Goal: Task Accomplishment & Management: Manage account settings

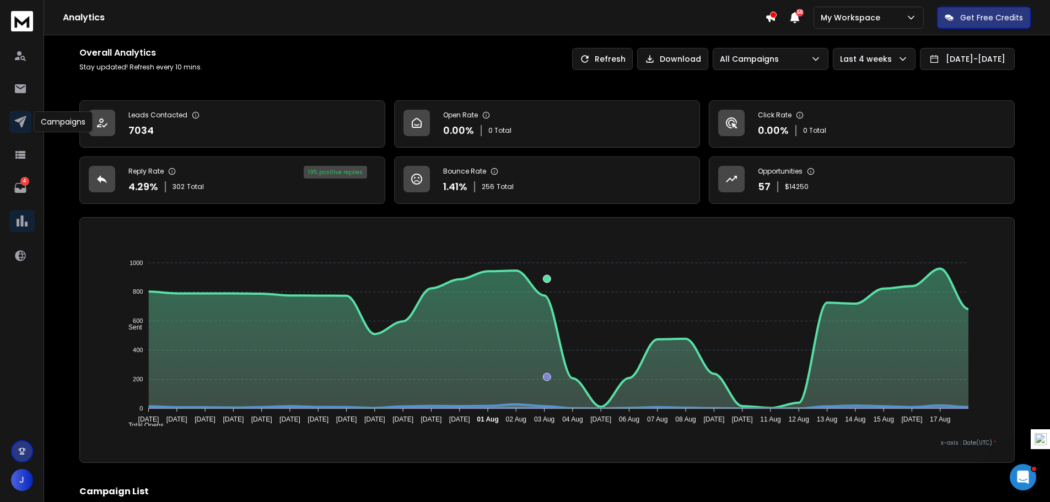
click at [18, 120] on icon at bounding box center [20, 122] width 12 height 12
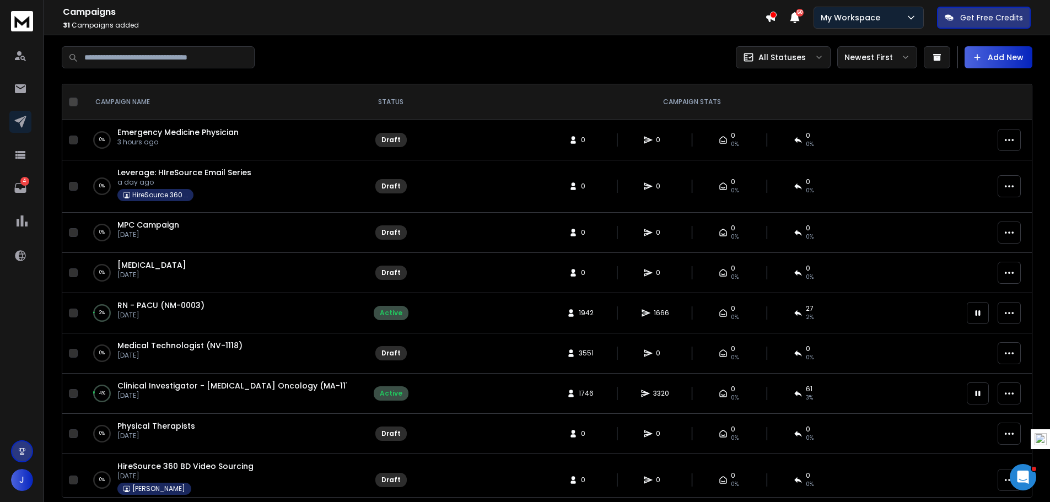
click at [914, 16] on icon "button" at bounding box center [911, 17] width 6 height 3
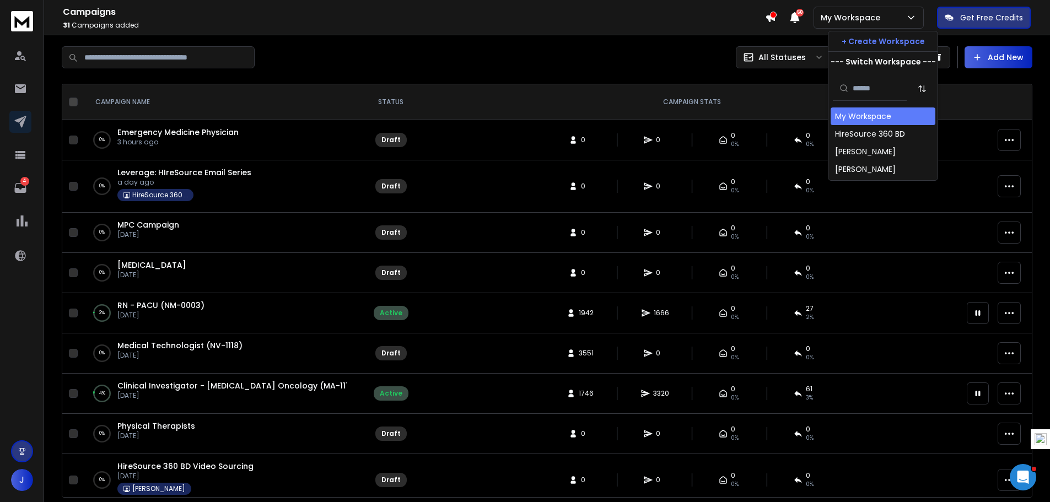
click at [690, 58] on div "Campaigns 31 Campaigns Added All Statuses Newest First Add New" at bounding box center [790, 57] width 486 height 22
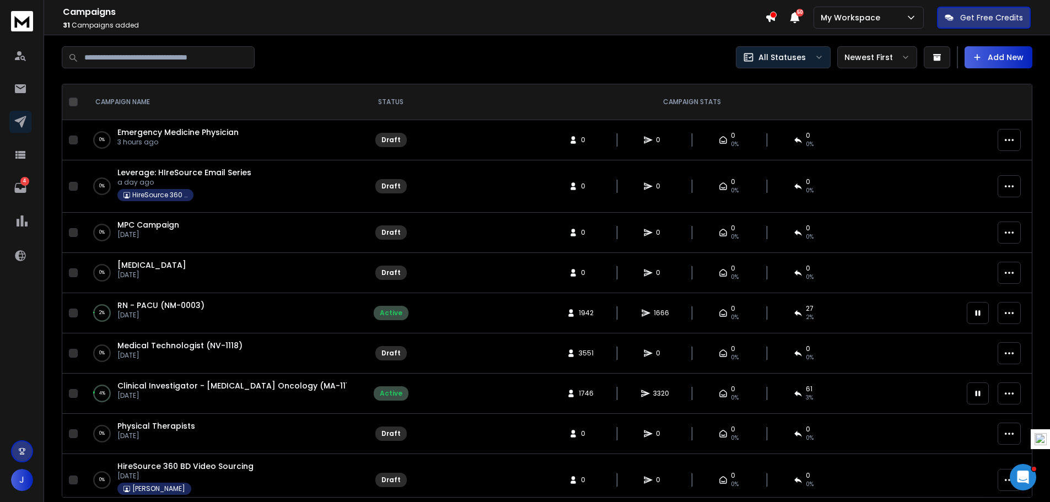
click at [823, 55] on icon "button" at bounding box center [818, 57] width 9 height 9
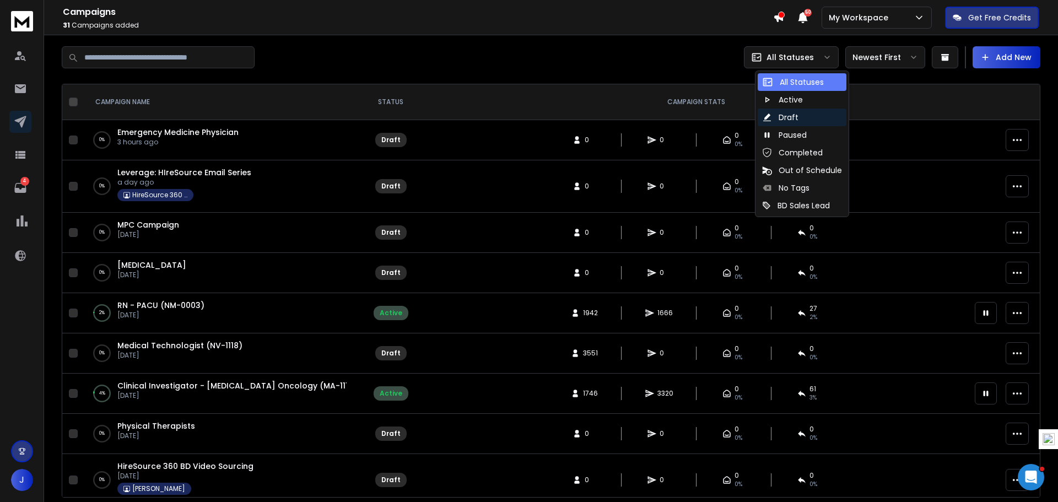
click at [794, 116] on div "Draft" at bounding box center [780, 117] width 36 height 11
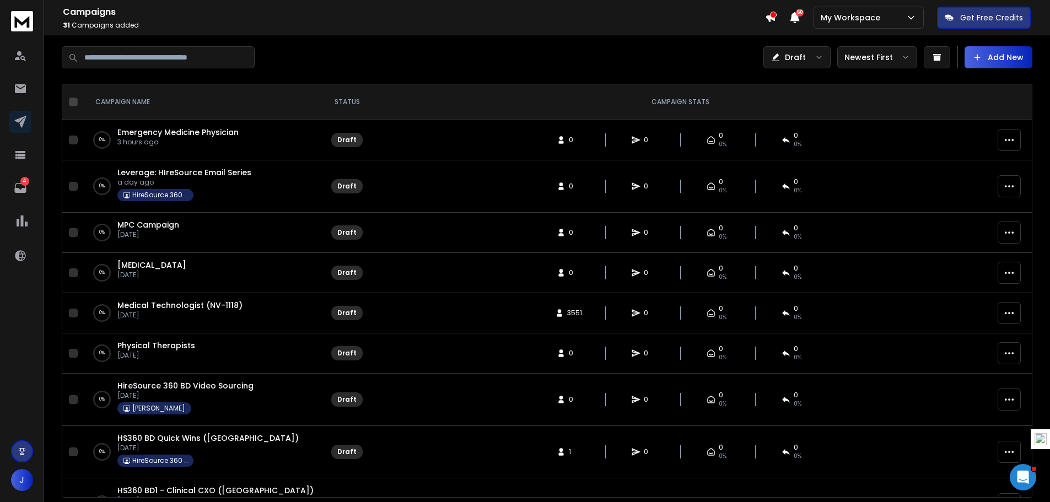
click at [139, 224] on span "MPC Campaign" at bounding box center [148, 224] width 62 height 11
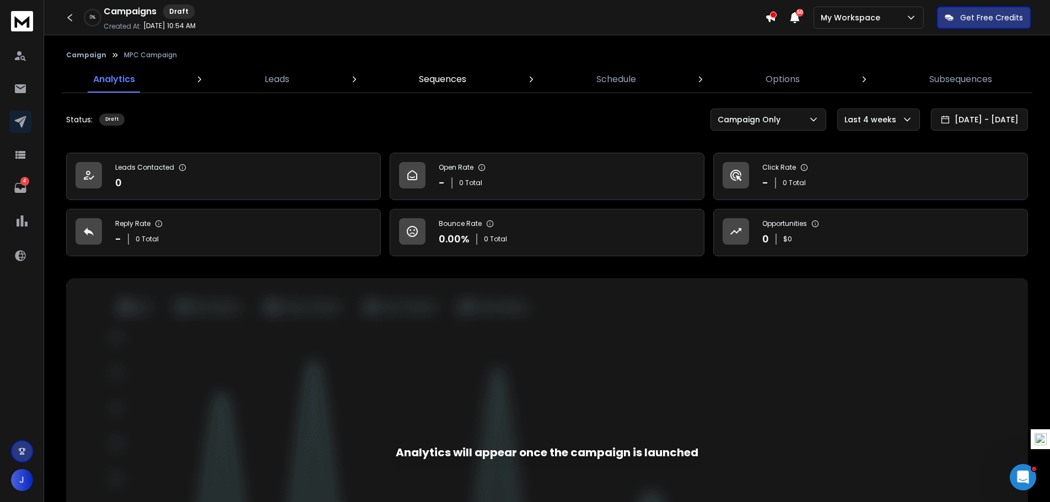
click at [453, 77] on p "Sequences" at bounding box center [442, 79] width 47 height 13
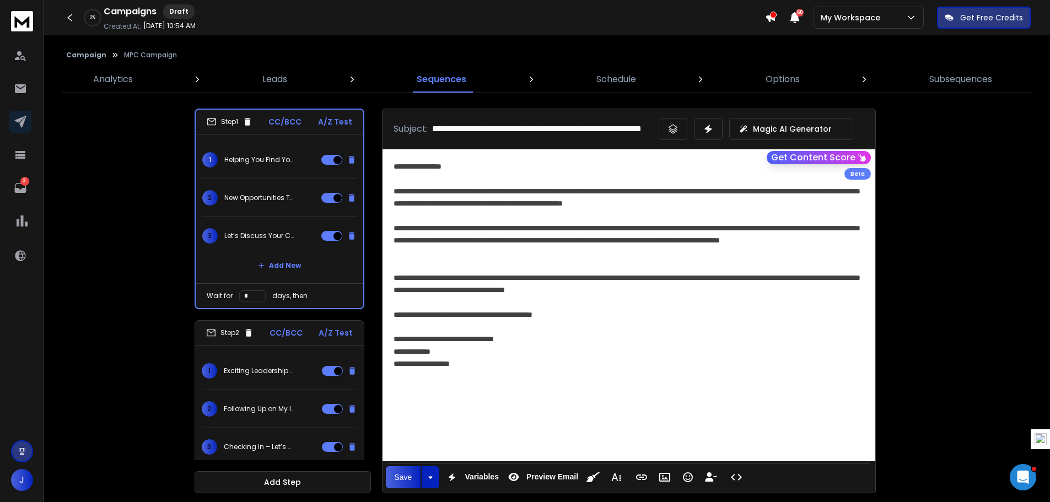
scroll to position [7, 0]
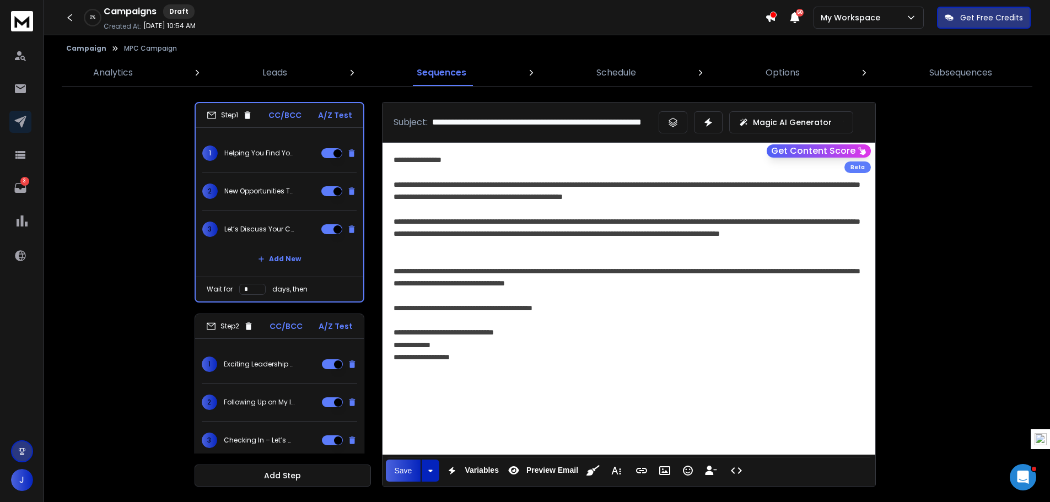
click at [980, 251] on div "**********" at bounding box center [547, 294] width 970 height 393
click at [72, 21] on icon at bounding box center [70, 18] width 10 height 10
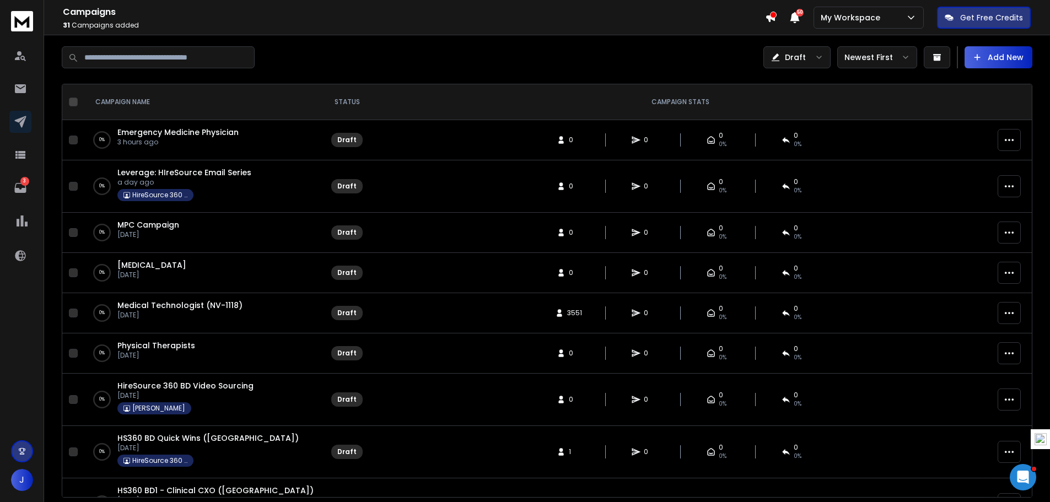
click at [145, 265] on span "Otolaryngologist" at bounding box center [151, 265] width 69 height 11
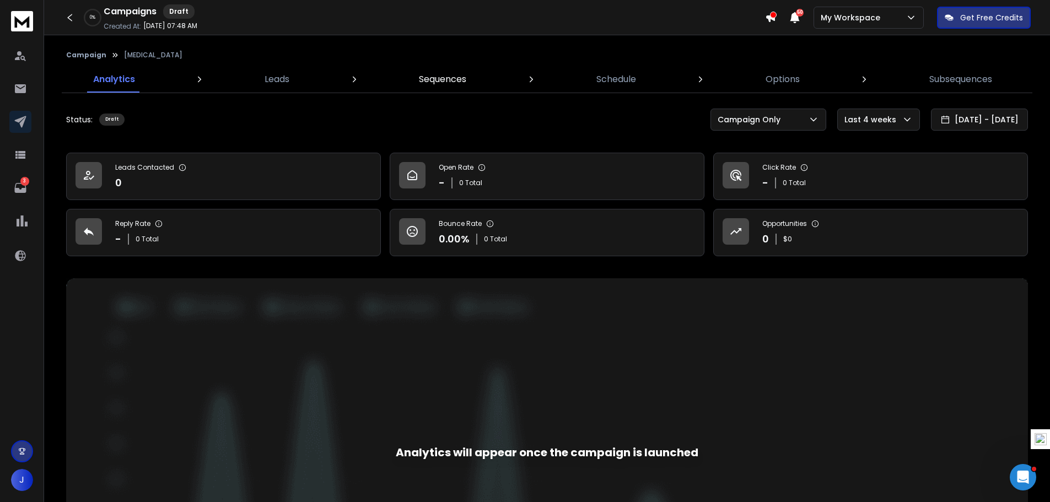
click at [443, 78] on p "Sequences" at bounding box center [442, 79] width 47 height 13
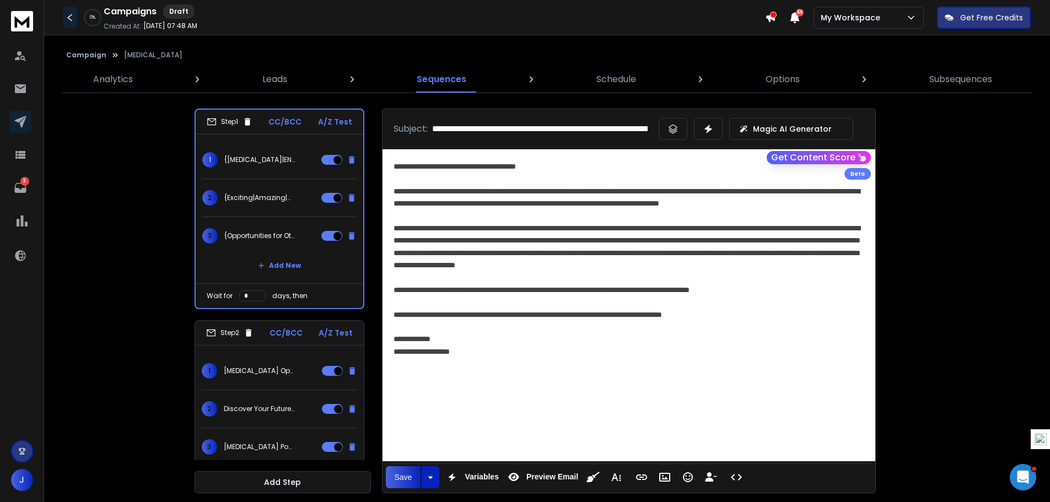
click at [72, 18] on icon at bounding box center [70, 18] width 10 height 10
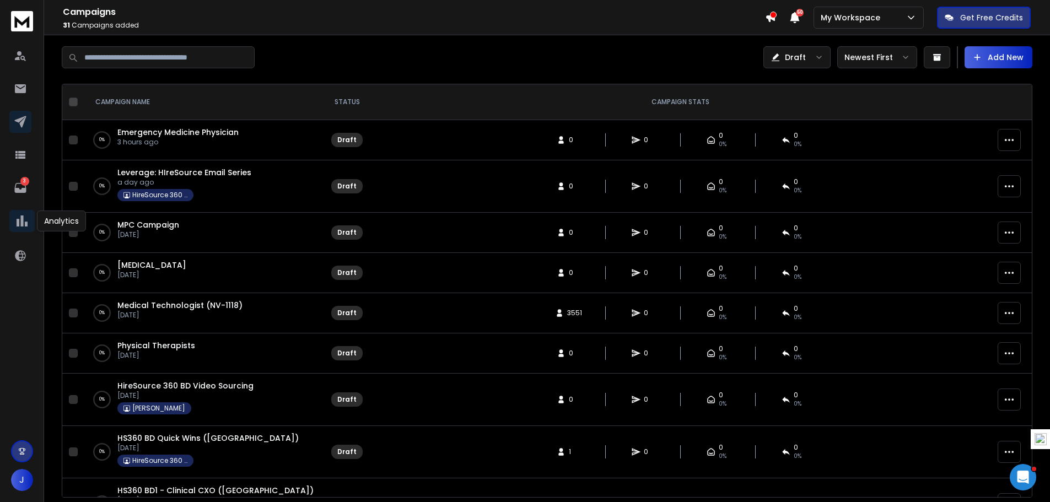
click at [21, 218] on icon at bounding box center [22, 220] width 11 height 11
